Goal: Task Accomplishment & Management: Manage account settings

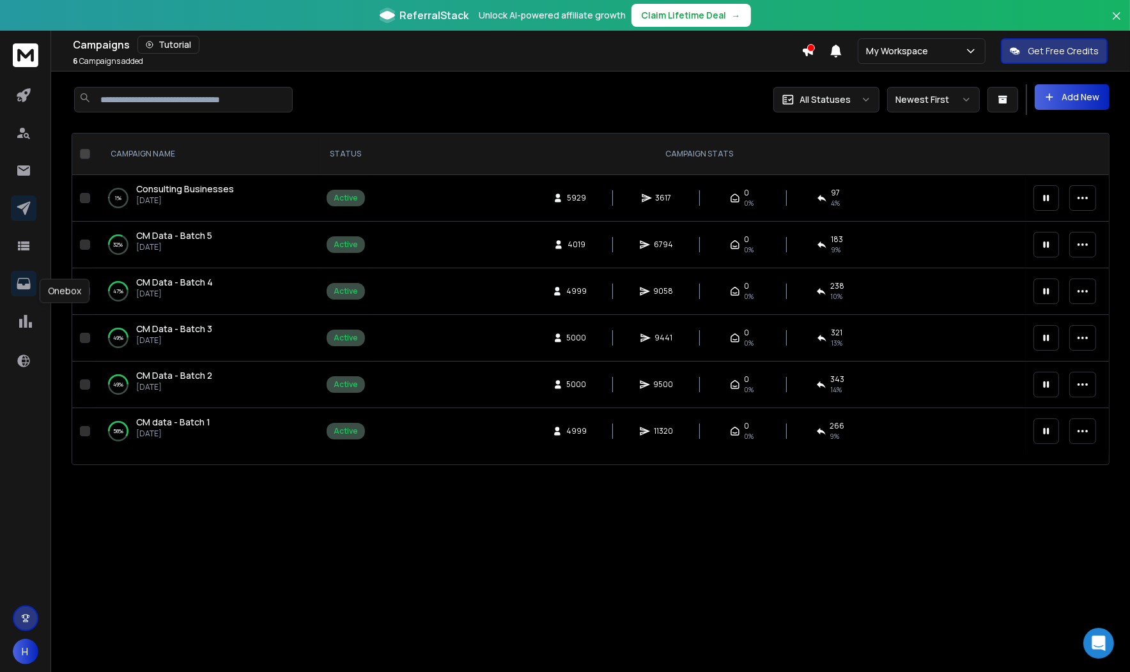
click at [25, 291] on icon at bounding box center [23, 283] width 15 height 15
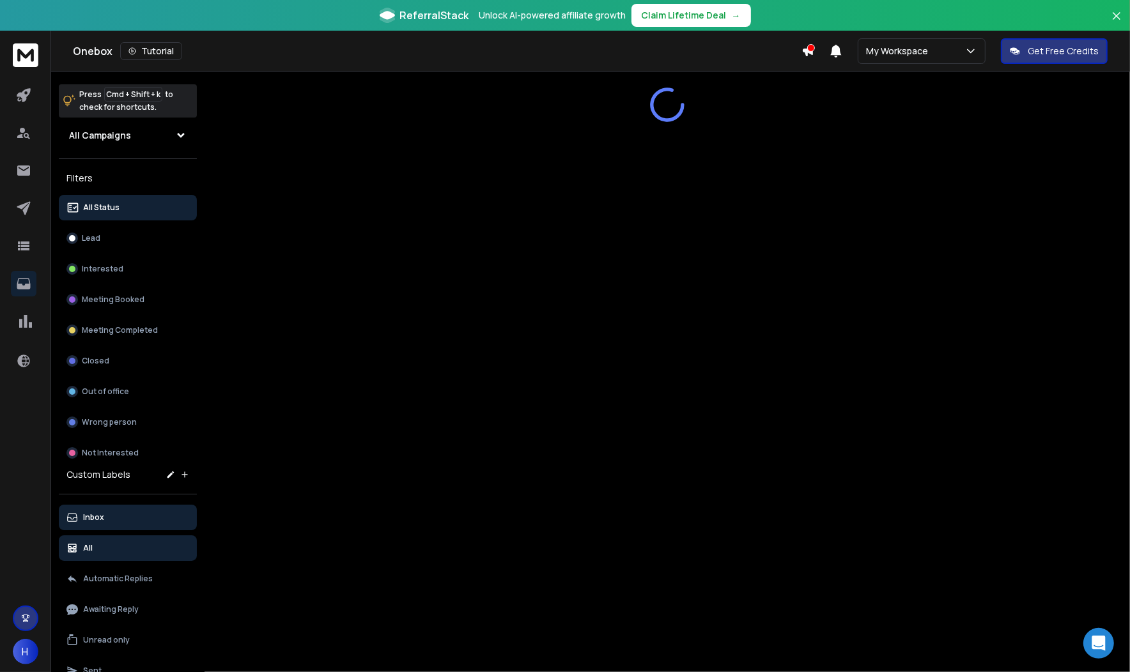
click at [95, 548] on button "All" at bounding box center [128, 548] width 138 height 26
click at [89, 206] on p "All Status" at bounding box center [101, 208] width 36 height 10
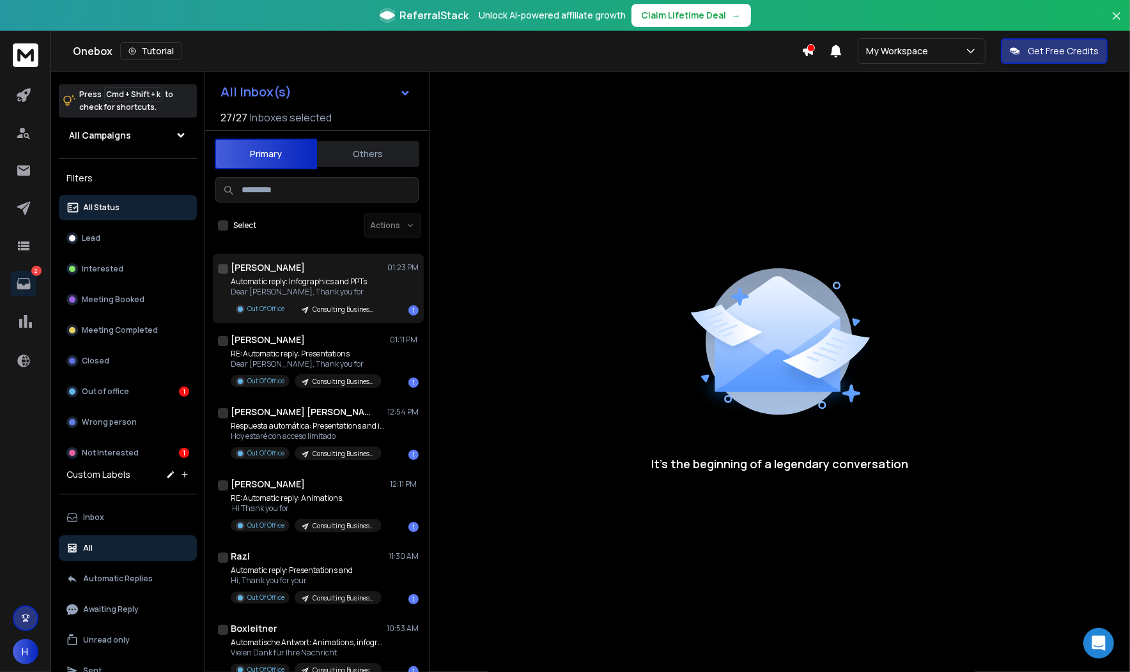
click at [279, 277] on p "Automatic reply: Infographics and PPTs" at bounding box center [306, 282] width 151 height 10
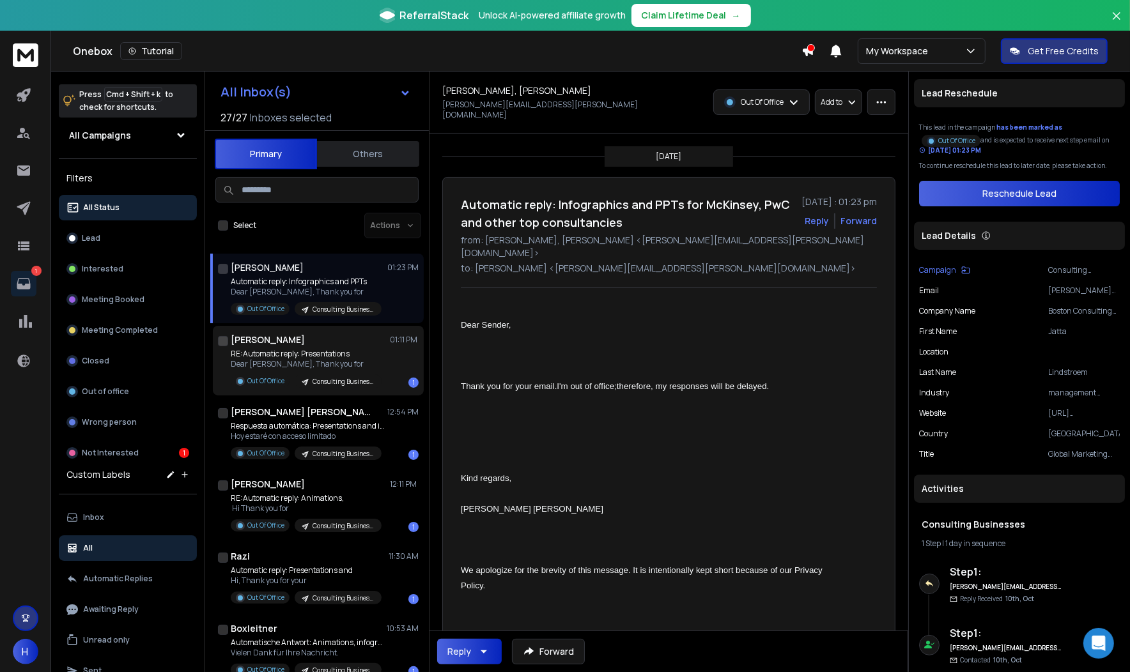
click at [286, 356] on p "RE:Automatic reply: Presentations" at bounding box center [306, 354] width 151 height 10
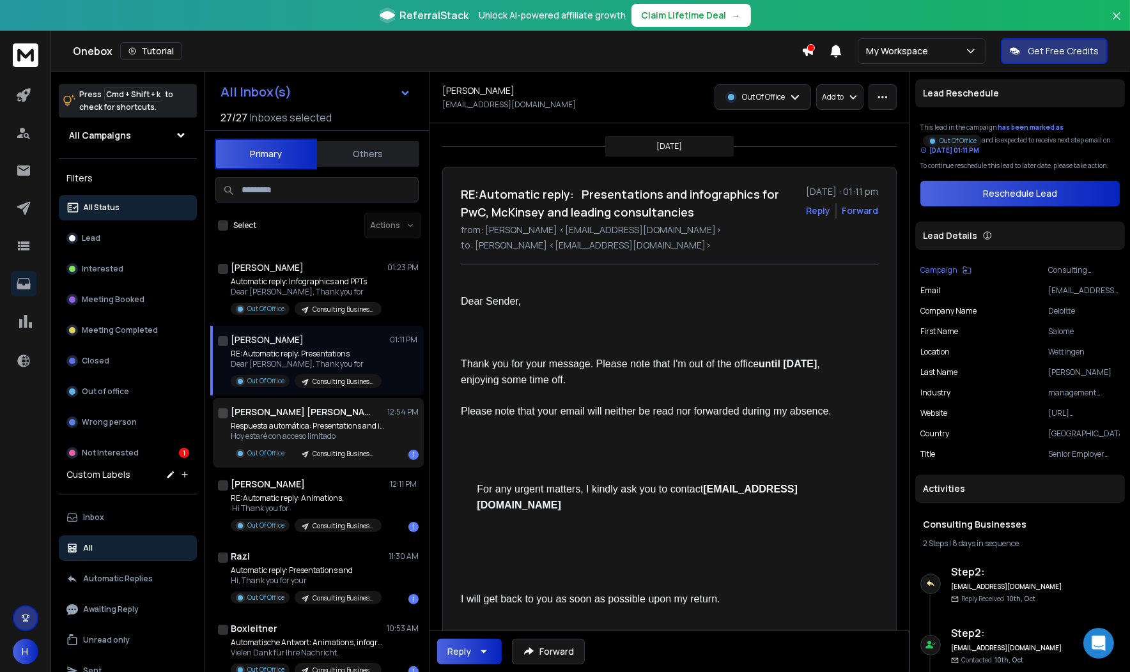
click at [284, 423] on p "Respuesta automática: Presentations and infographics" at bounding box center [307, 426] width 153 height 10
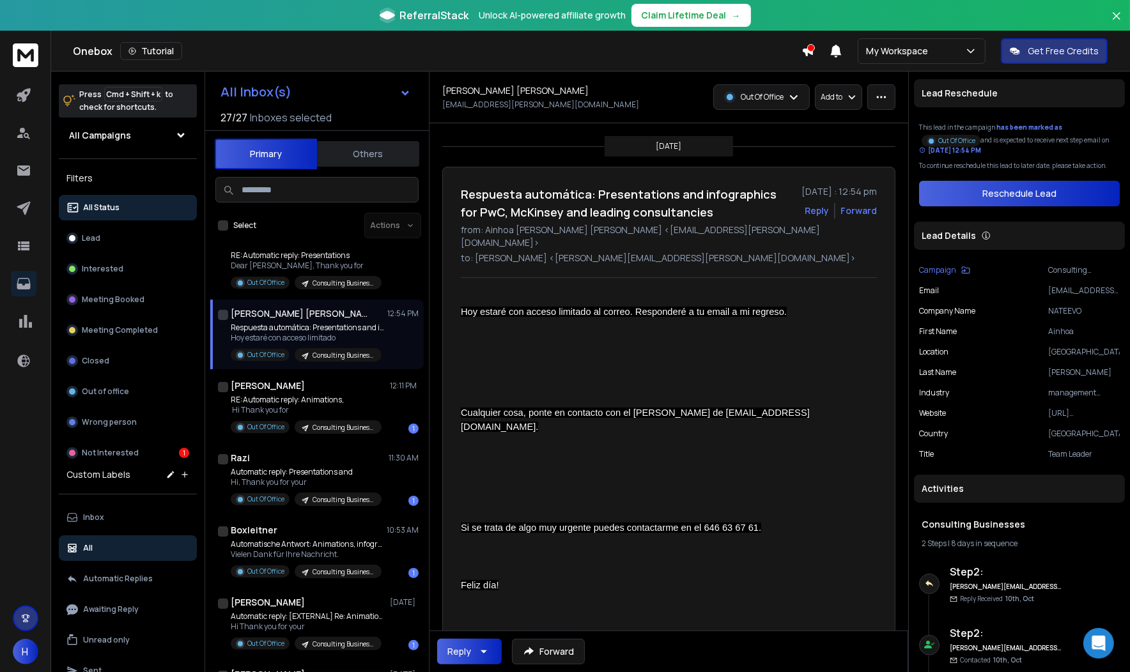
scroll to position [100, 0]
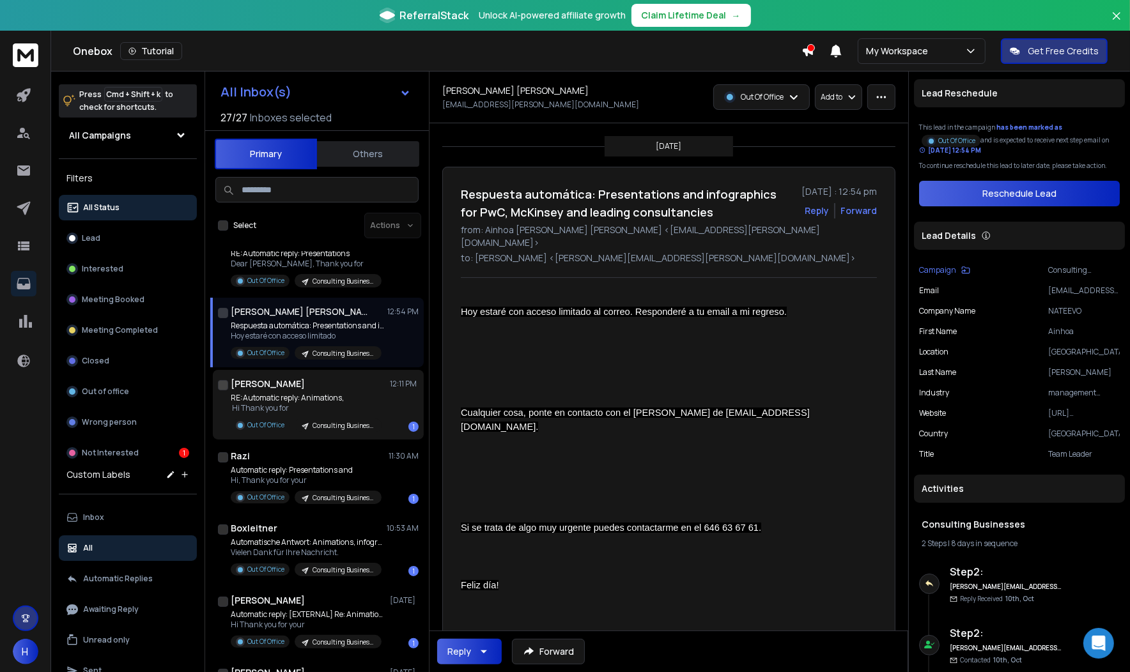
click at [278, 403] on p "﻿ Hi Thank you for" at bounding box center [306, 408] width 151 height 10
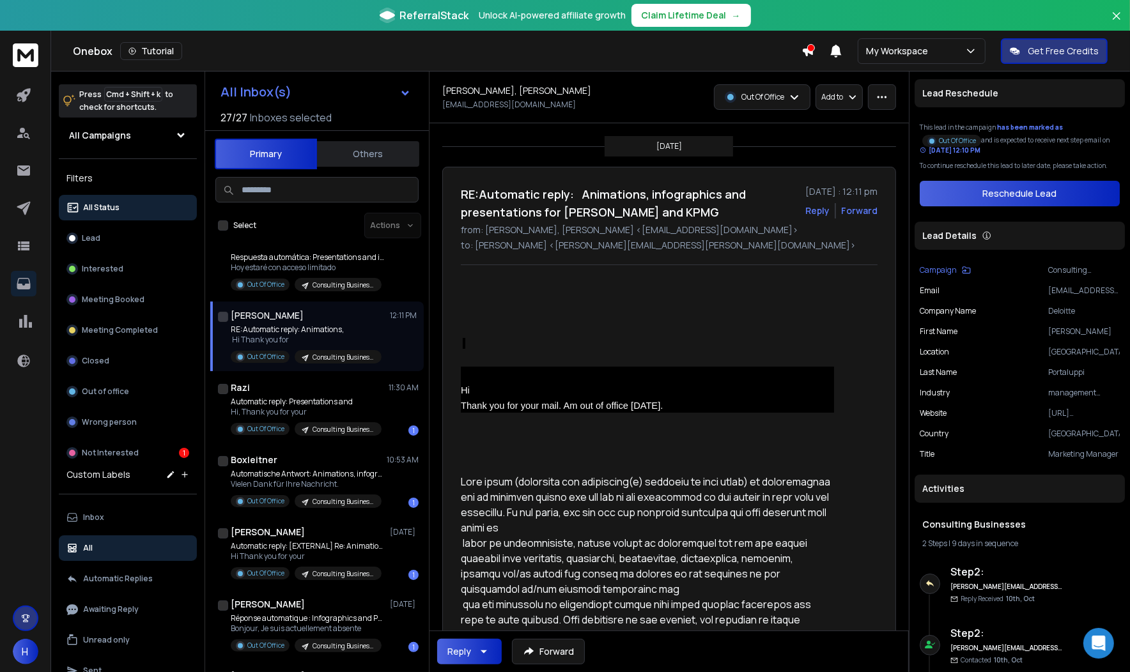
scroll to position [181, 0]
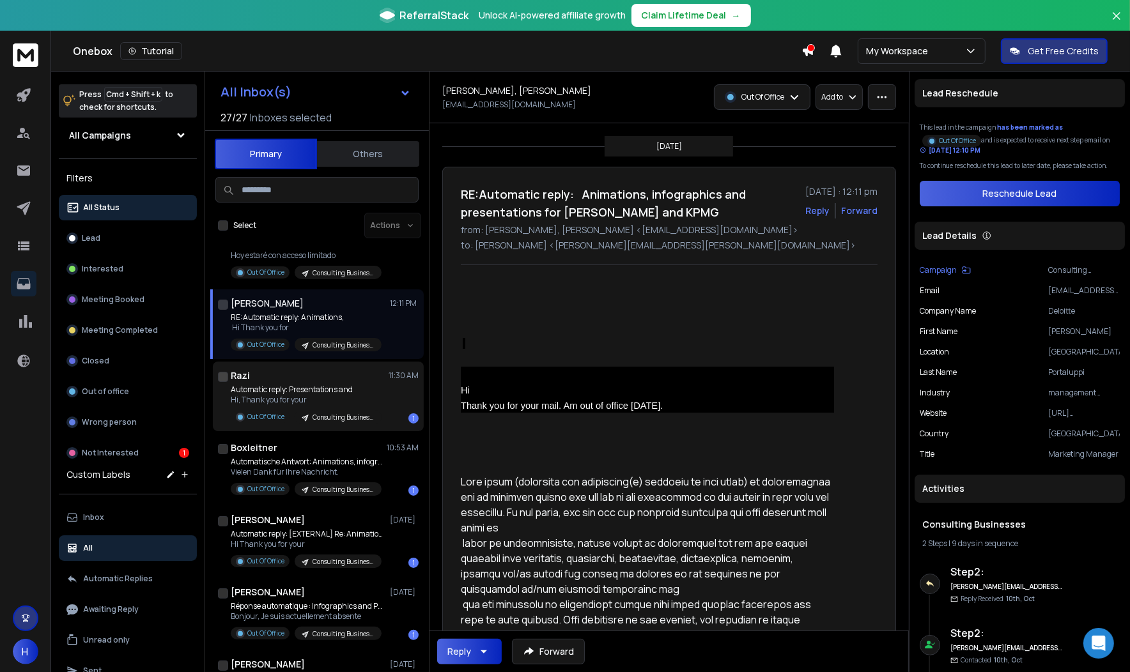
click at [271, 395] on p "Hi, Thank you for your" at bounding box center [306, 400] width 151 height 10
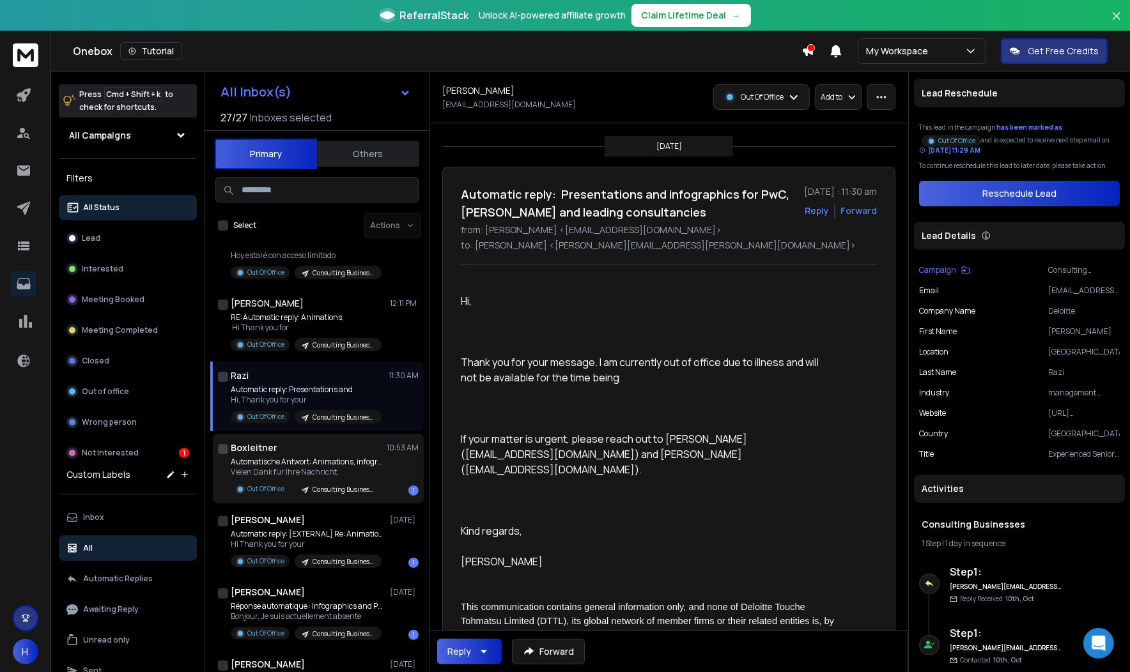
click at [290, 457] on p "Automatische Antwort: Animations, infographics and" at bounding box center [307, 462] width 153 height 10
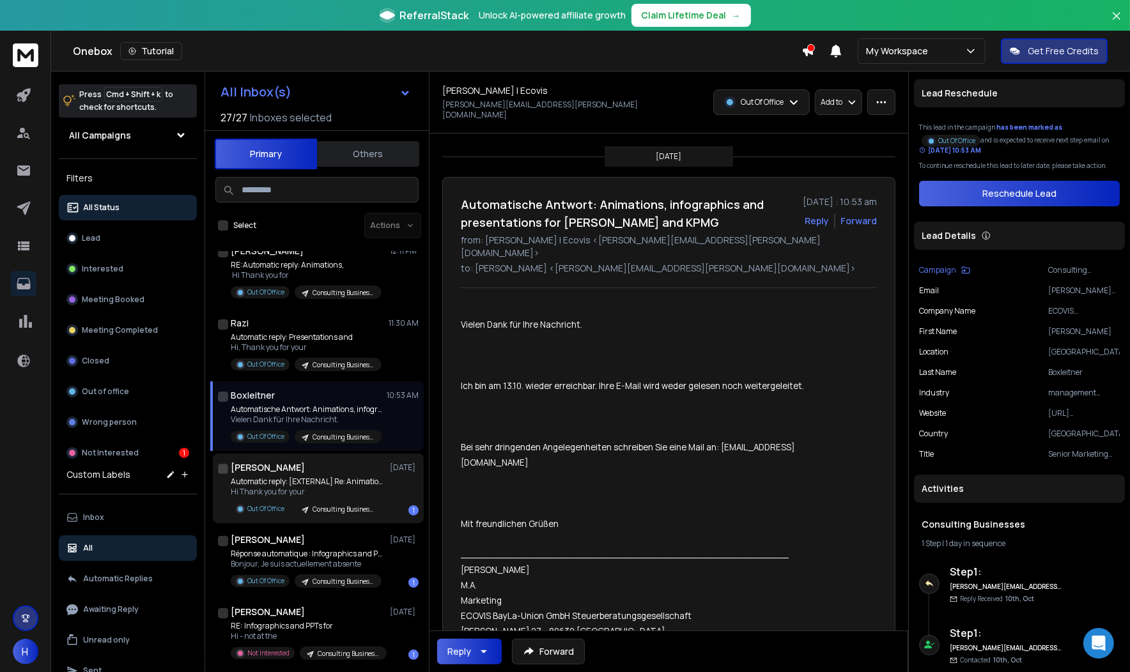
scroll to position [231, 0]
click at [280, 479] on p "Automatic reply: [EXTERNAL] Re: Animations," at bounding box center [307, 484] width 153 height 10
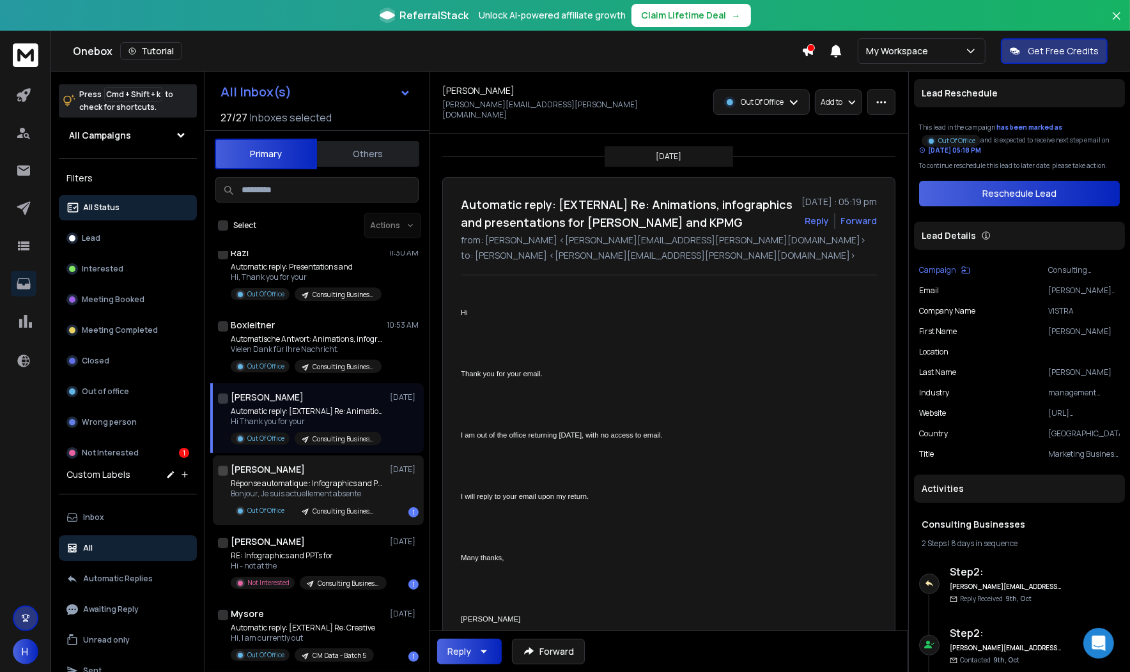
click at [280, 487] on div "Réponse automatique : Infographics and PPTs Bonjour, Je suis actuellement absen…" at bounding box center [307, 498] width 153 height 39
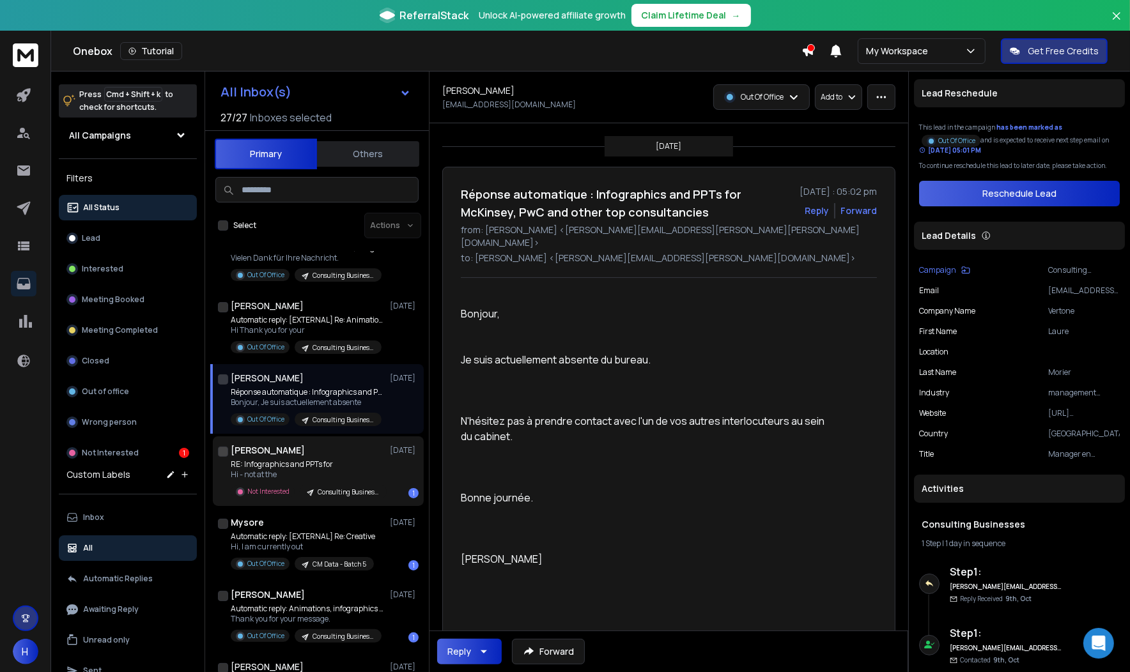
scroll to position [396, 0]
click at [268, 458] on p "RE: Infographics and PPTs for" at bounding box center [307, 463] width 153 height 10
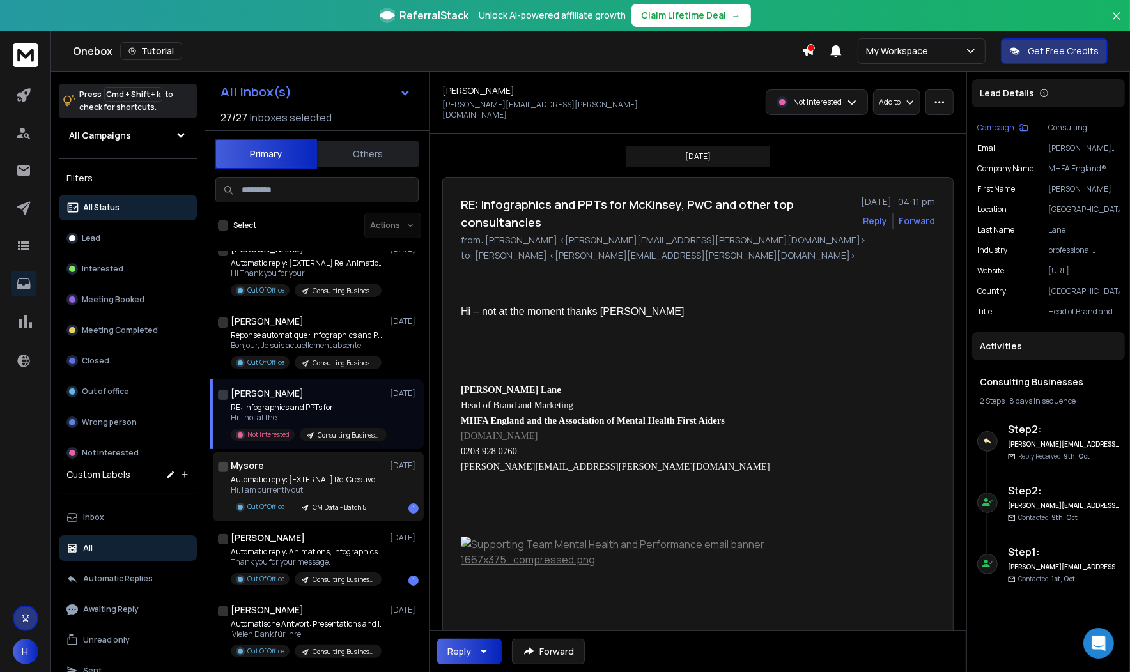
click at [278, 475] on p "Automatic reply: [EXTERNAL] Re: Creative" at bounding box center [303, 480] width 144 height 10
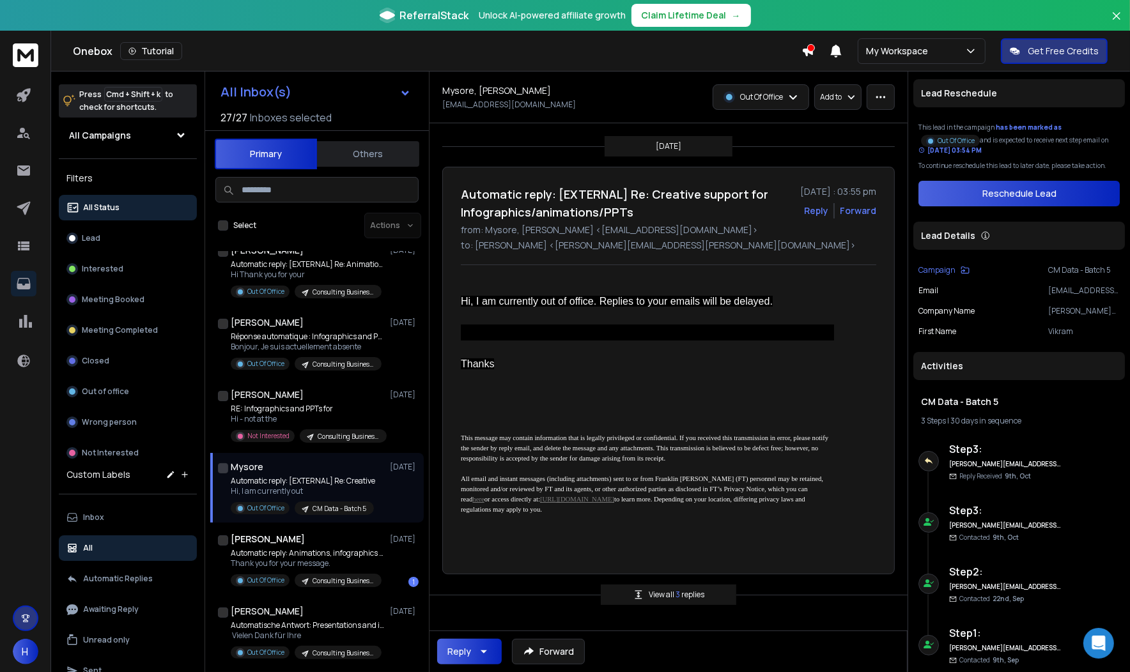
scroll to position [544, 0]
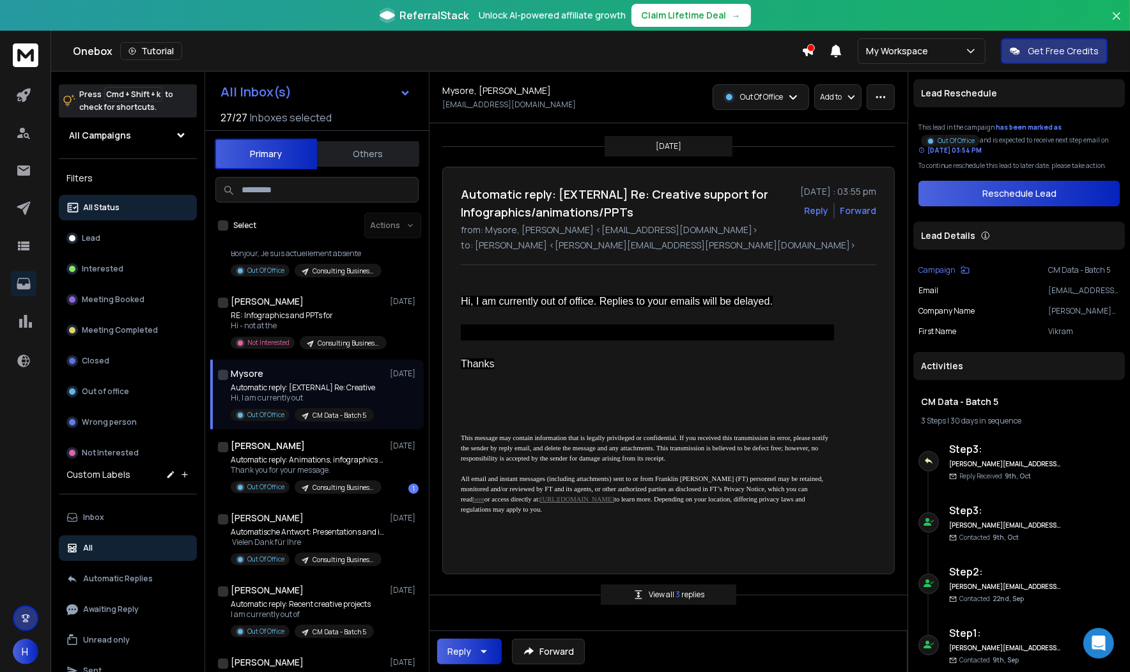
click at [280, 383] on p "Automatic reply: [EXTERNAL] Re: Creative" at bounding box center [303, 388] width 144 height 10
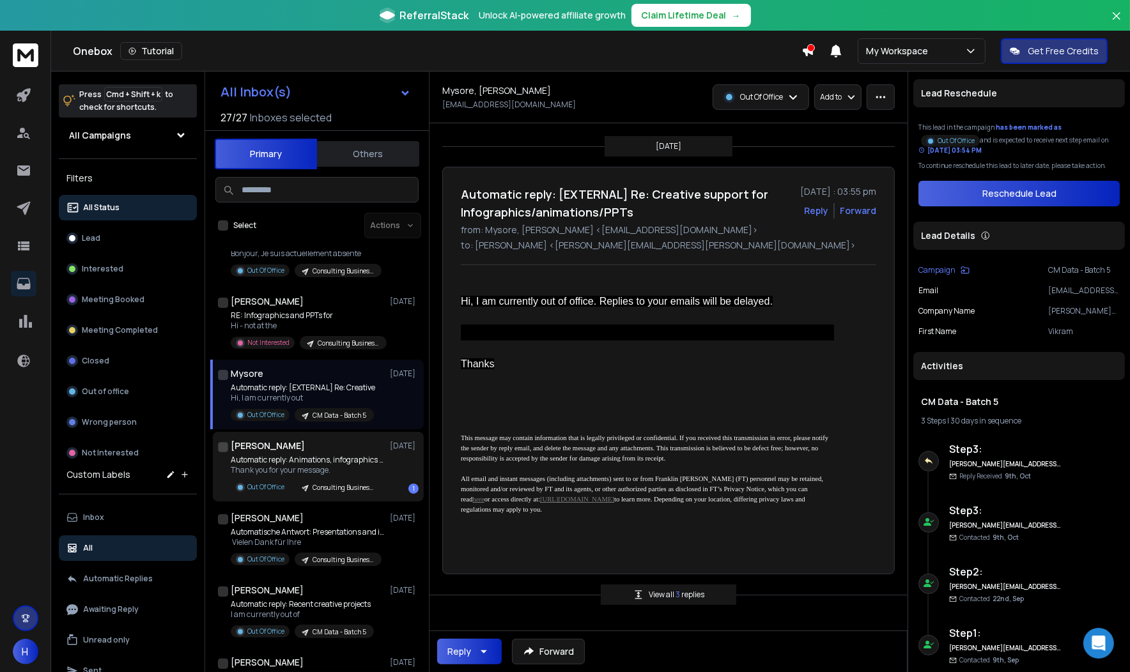
click at [288, 465] on p "Thank you for your message." at bounding box center [307, 470] width 153 height 10
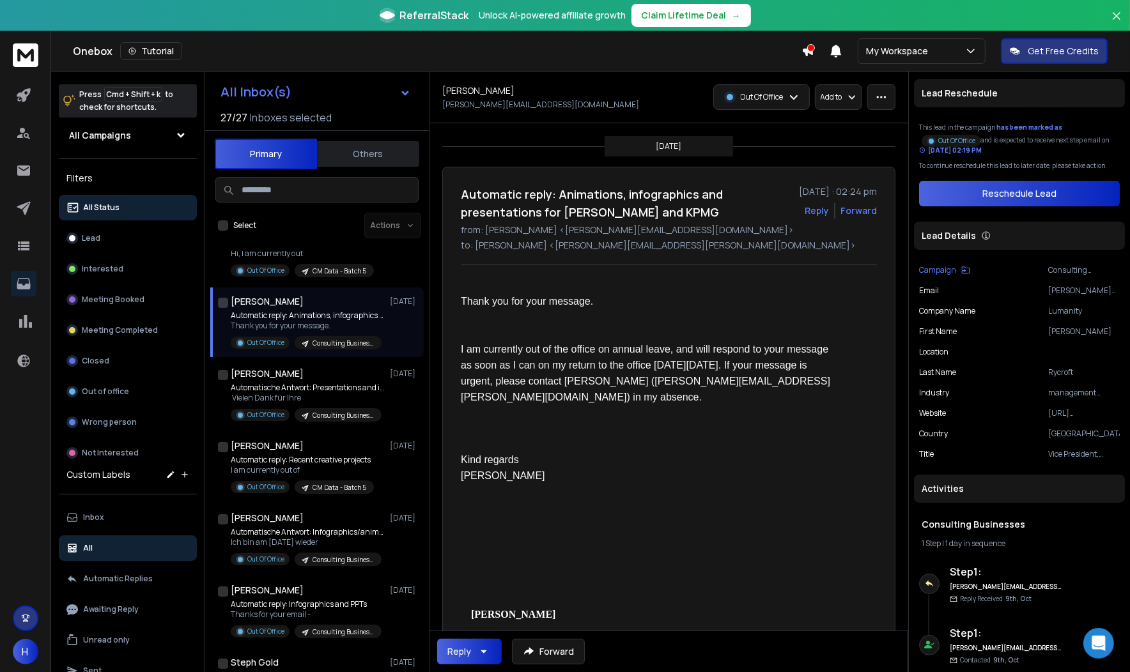
scroll to position [692, 0]
